Goal: Information Seeking & Learning: Check status

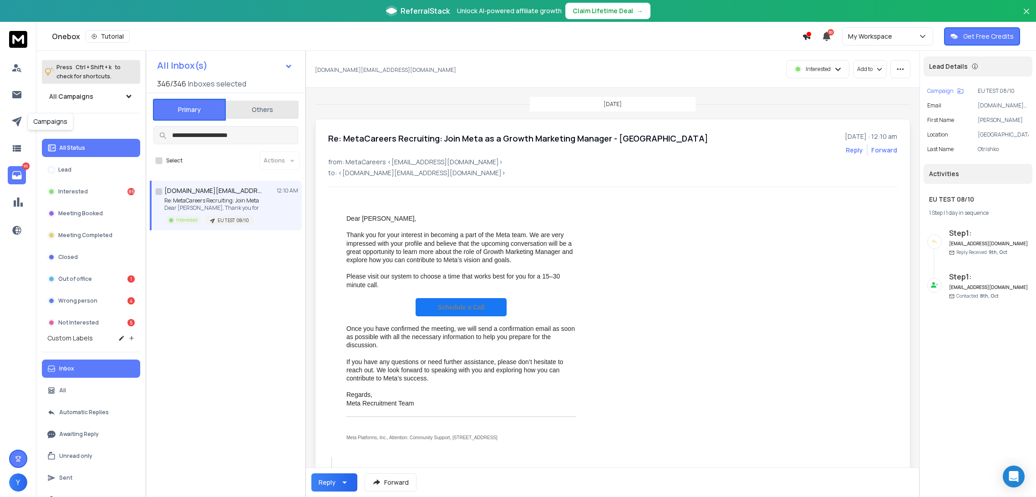
click at [18, 123] on icon at bounding box center [17, 122] width 10 height 10
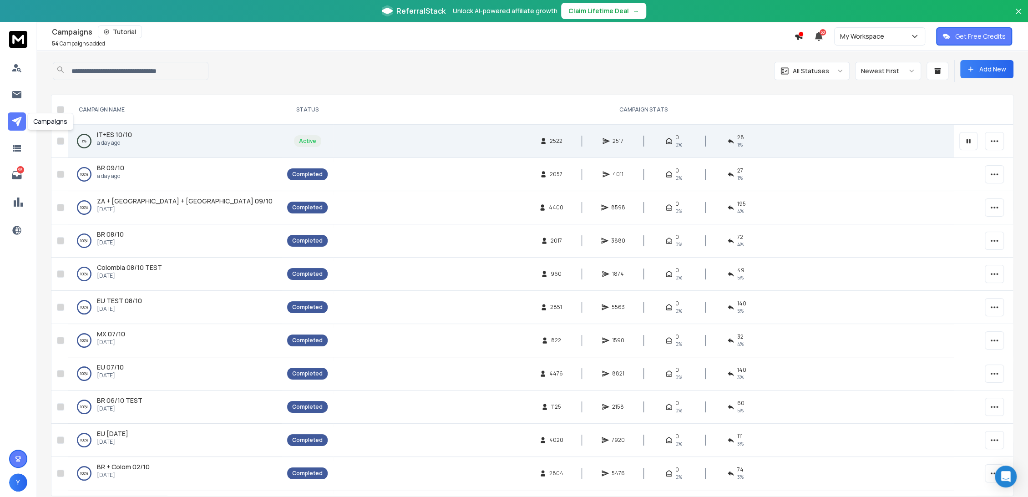
click at [224, 146] on td "1 % IT+ES 10/10 a day ago" at bounding box center [175, 141] width 214 height 33
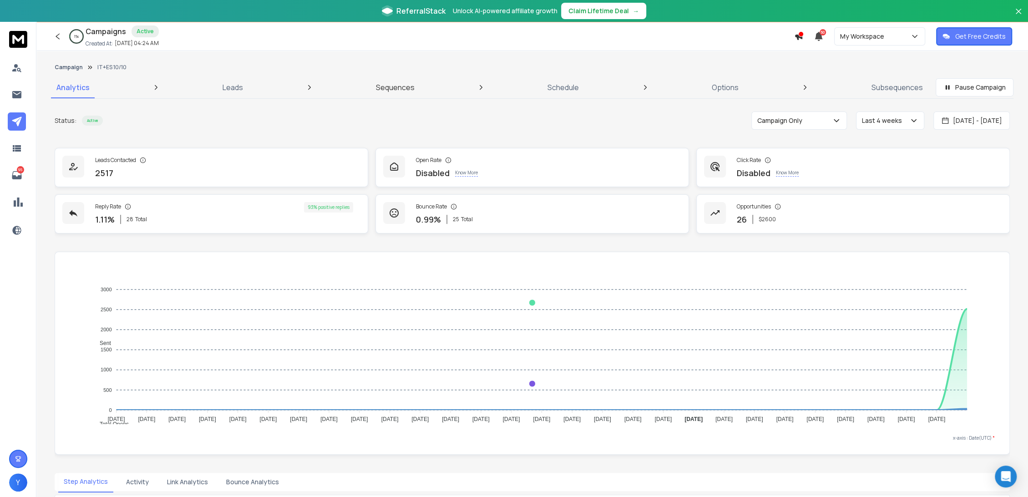
click at [400, 92] on p "Sequences" at bounding box center [395, 87] width 39 height 11
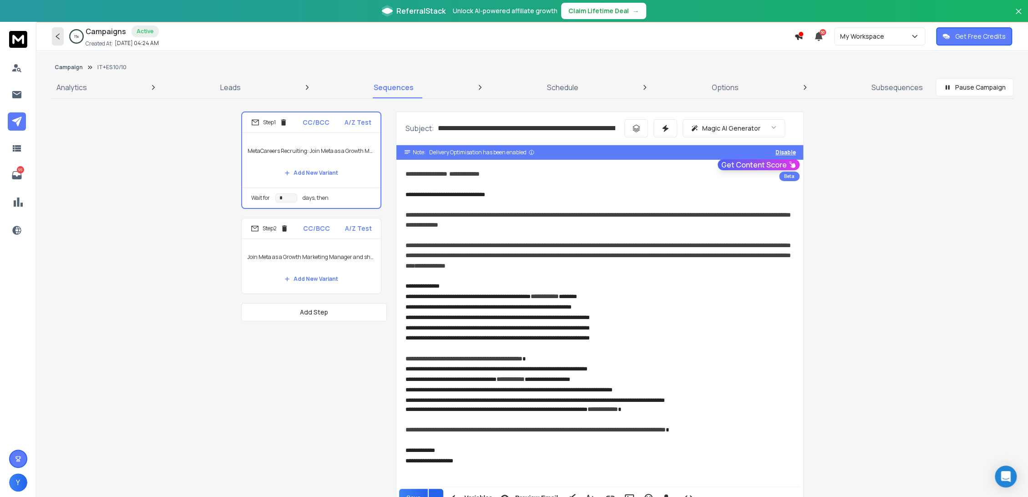
click at [56, 34] on icon at bounding box center [58, 36] width 8 height 8
